Goal: Information Seeking & Learning: Check status

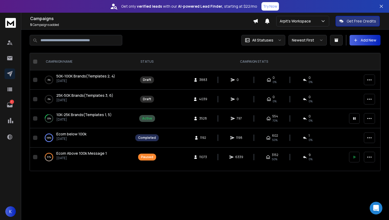
click at [83, 113] on span "10K-25K Brands(Templates 1, 5)" at bounding box center [83, 114] width 55 height 5
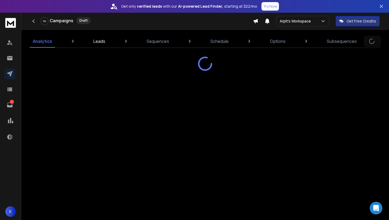
click at [104, 44] on link "Leads" at bounding box center [99, 41] width 18 height 13
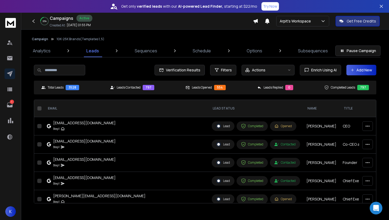
click at [75, 73] on input at bounding box center [59, 70] width 51 height 11
type input "***"
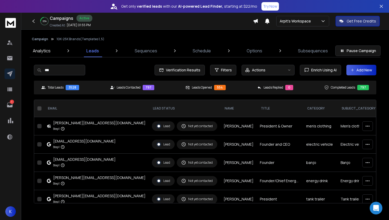
click at [48, 49] on p "Analytics" at bounding box center [42, 51] width 18 height 6
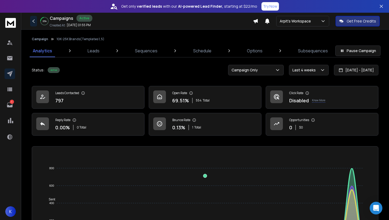
click at [34, 21] on icon at bounding box center [33, 21] width 5 height 5
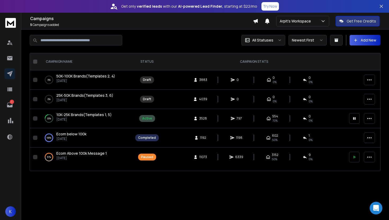
click at [94, 114] on span "10K-25K Brands(Templates 1, 5)" at bounding box center [83, 114] width 55 height 5
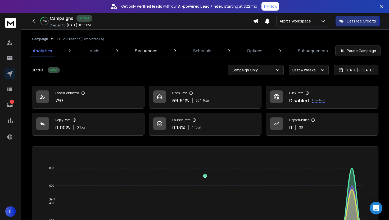
click at [151, 49] on p "Sequences" at bounding box center [146, 51] width 22 height 6
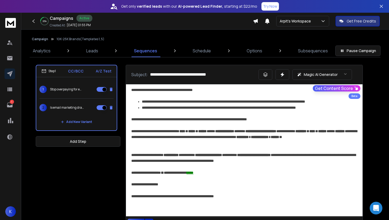
scroll to position [19, 0]
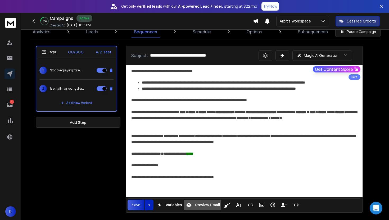
click at [204, 206] on span "Preview Email" at bounding box center [207, 205] width 27 height 4
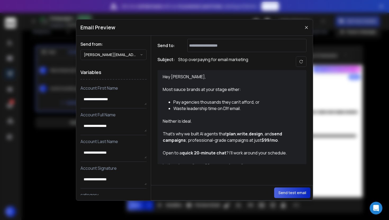
scroll to position [0, 0]
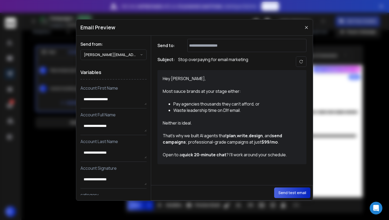
click at [307, 25] on icon at bounding box center [306, 27] width 4 height 4
